Goal: Task Accomplishment & Management: Manage account settings

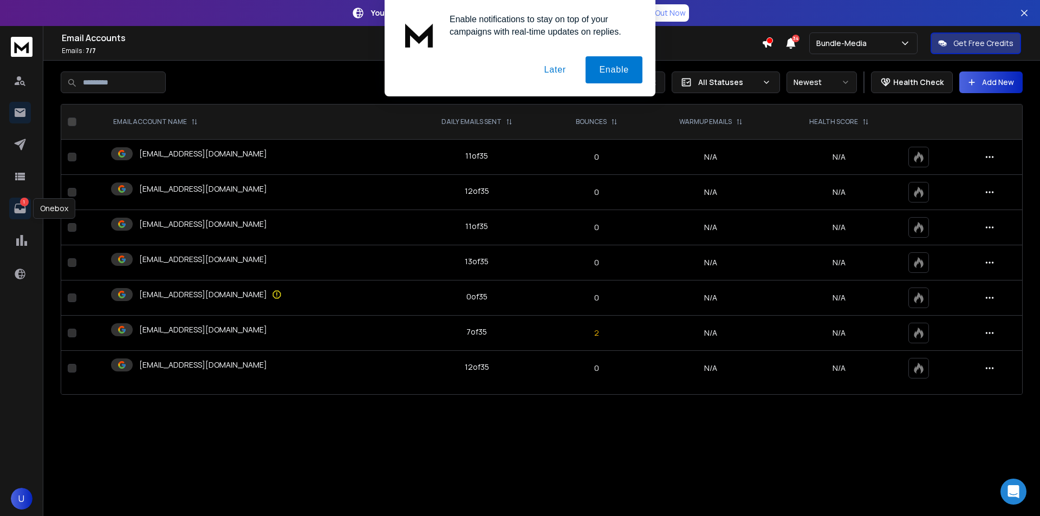
click at [24, 206] on p "1" at bounding box center [24, 202] width 9 height 9
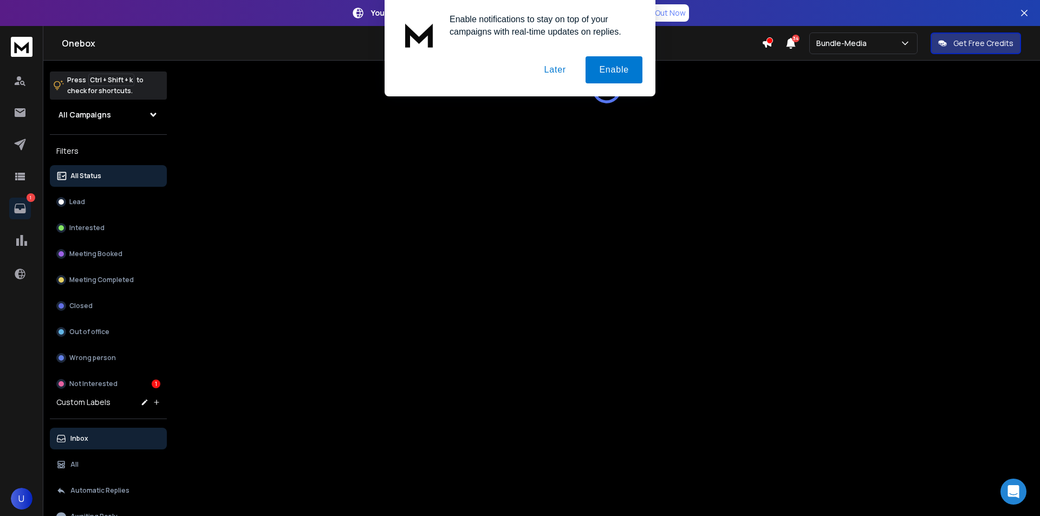
click at [548, 68] on button "Later" at bounding box center [554, 69] width 49 height 27
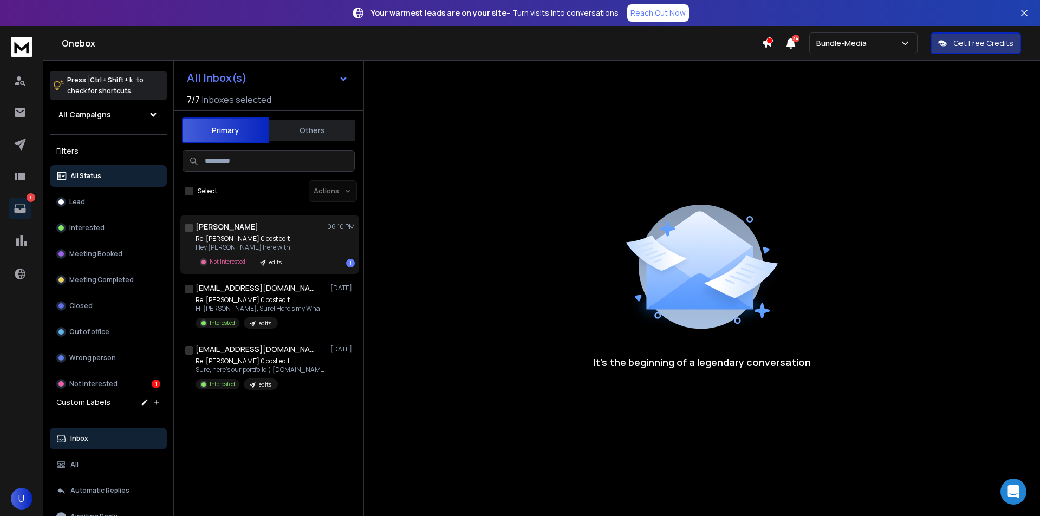
click at [213, 226] on h1 "Jessica Stansberry" at bounding box center [227, 227] width 63 height 11
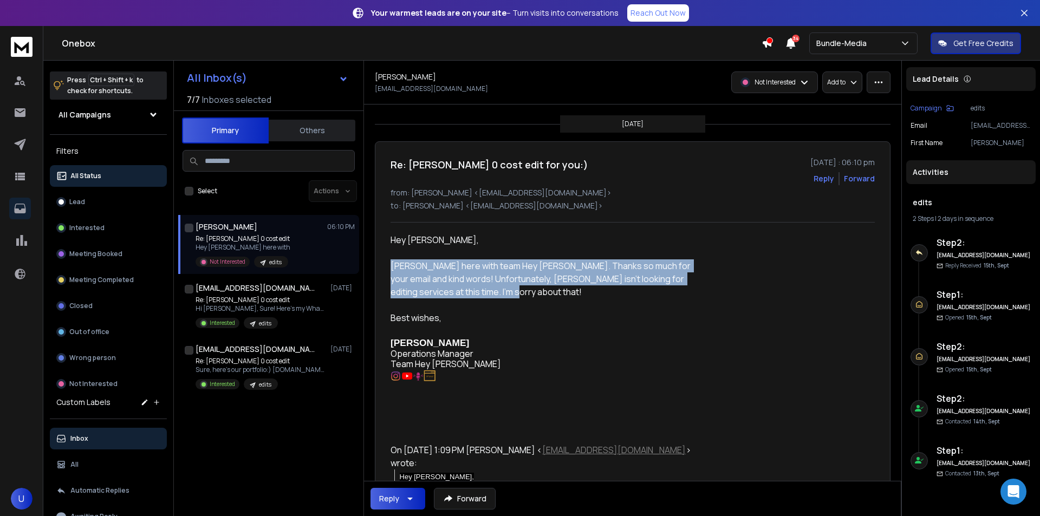
drag, startPoint x: 381, startPoint y: 270, endPoint x: 689, endPoint y: 291, distance: 308.5
click at [689, 291] on div "Re: Jessica 0 cost edit for you:) 15 September 2025 : 06:10 pm Reply Forward fr…" at bounding box center [633, 512] width 516 height 743
click at [689, 292] on div "Bridgette here with team Hey Jessica. Thanks so much for your email and kind wo…" at bounding box center [549, 279] width 316 height 39
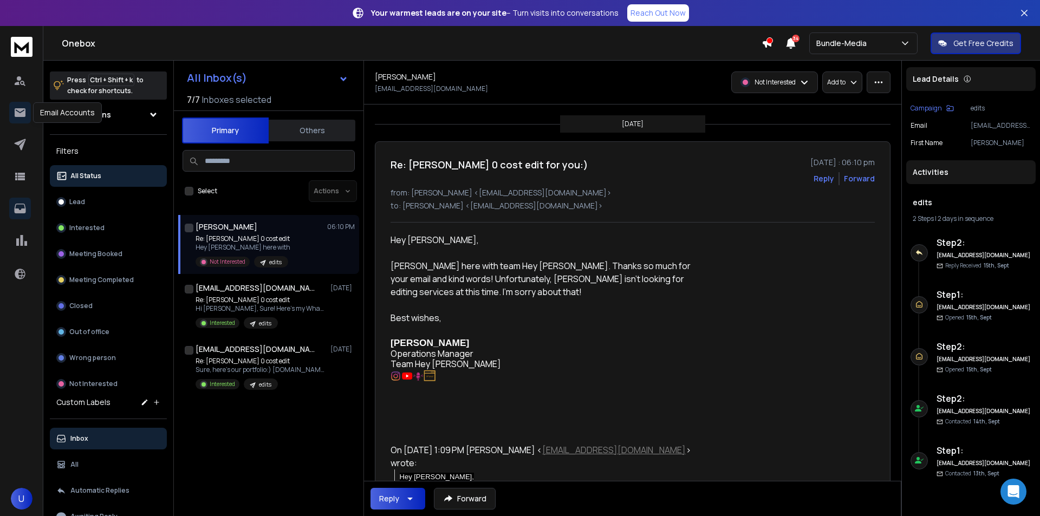
click at [24, 107] on icon at bounding box center [20, 112] width 13 height 13
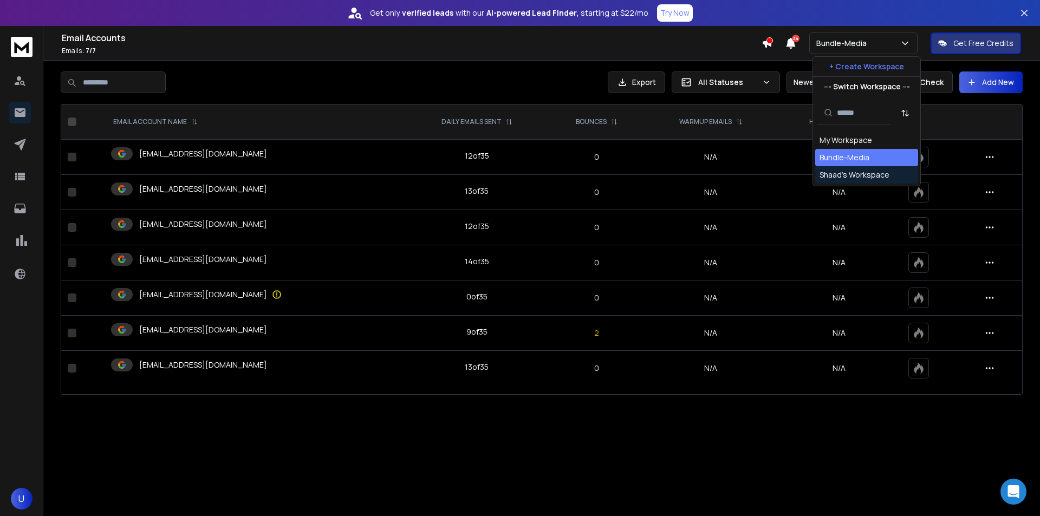
click at [909, 173] on div "Shaad's Workspace" at bounding box center [866, 174] width 103 height 17
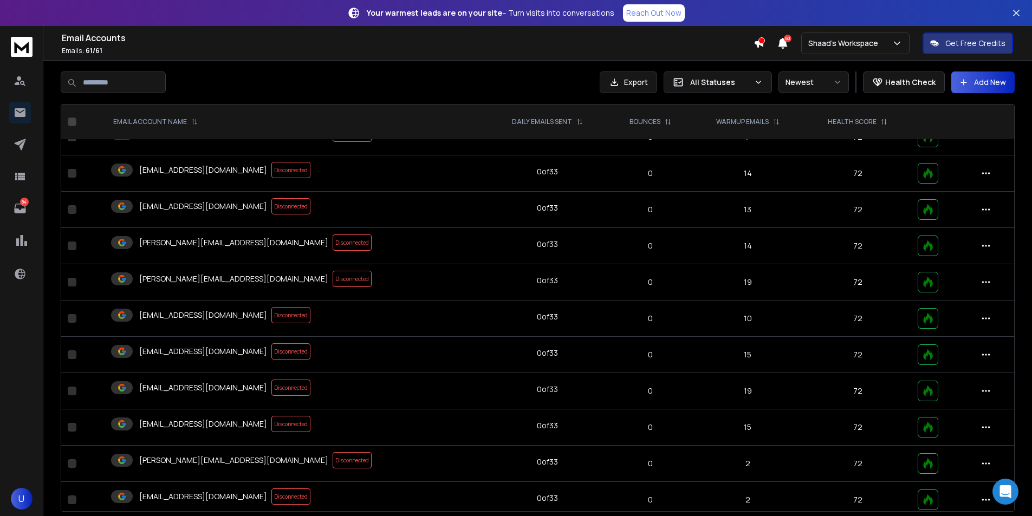
scroll to position [786, 0]
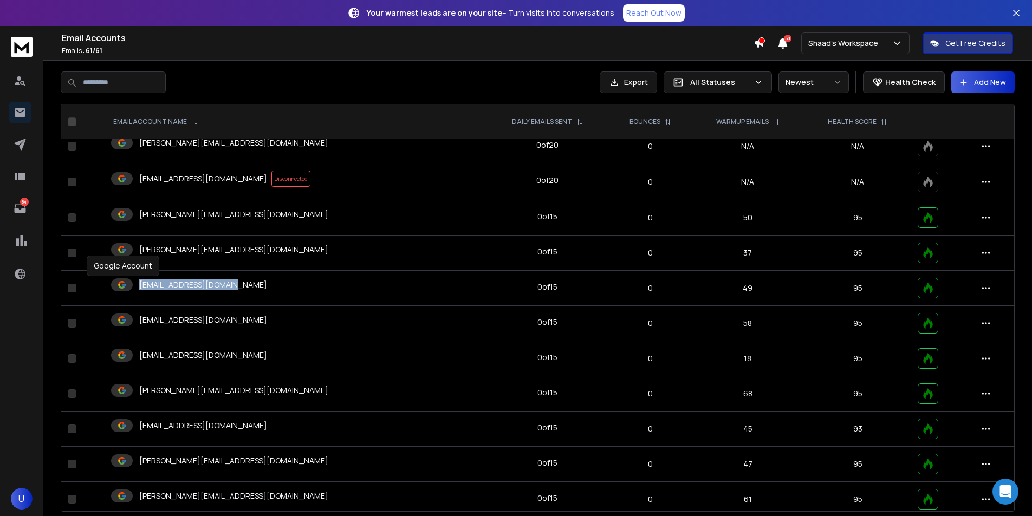
drag, startPoint x: 243, startPoint y: 294, endPoint x: 132, endPoint y: 284, distance: 112.0
click at [132, 284] on td "kaylah@nextupclips.com" at bounding box center [295, 288] width 381 height 35
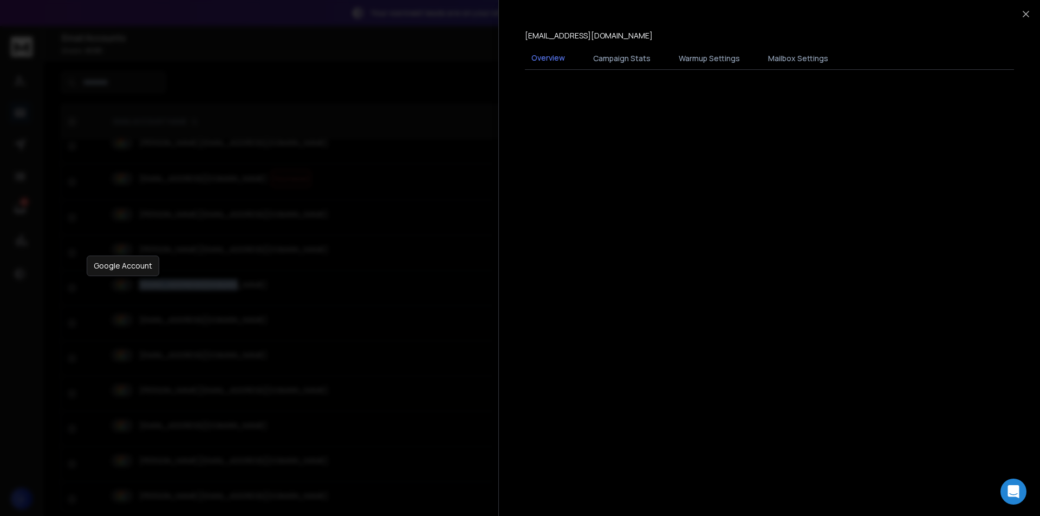
click at [276, 293] on div at bounding box center [520, 258] width 1040 height 516
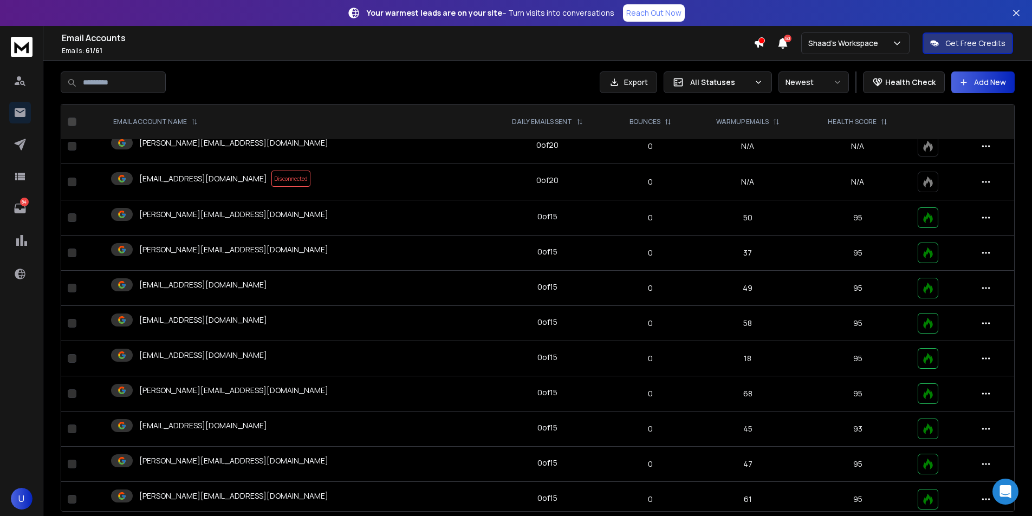
scroll to position [406, 0]
